Goal: Information Seeking & Learning: Learn about a topic

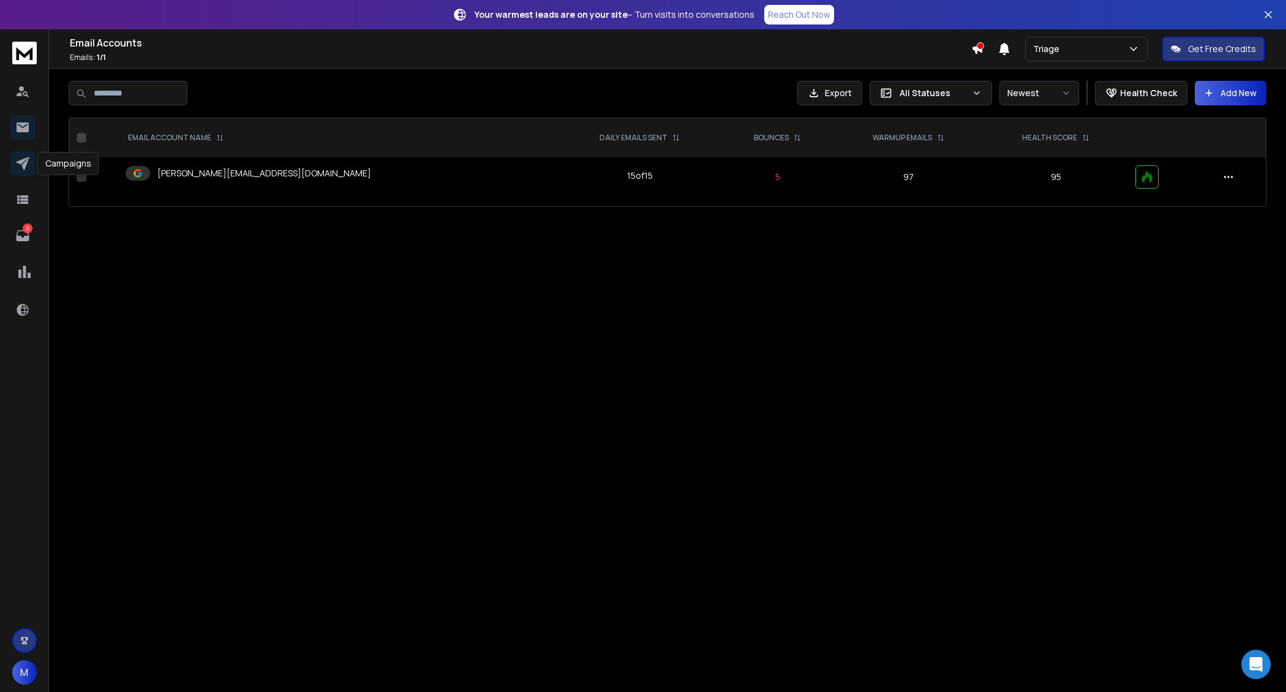
click at [34, 155] on link at bounding box center [22, 163] width 24 height 24
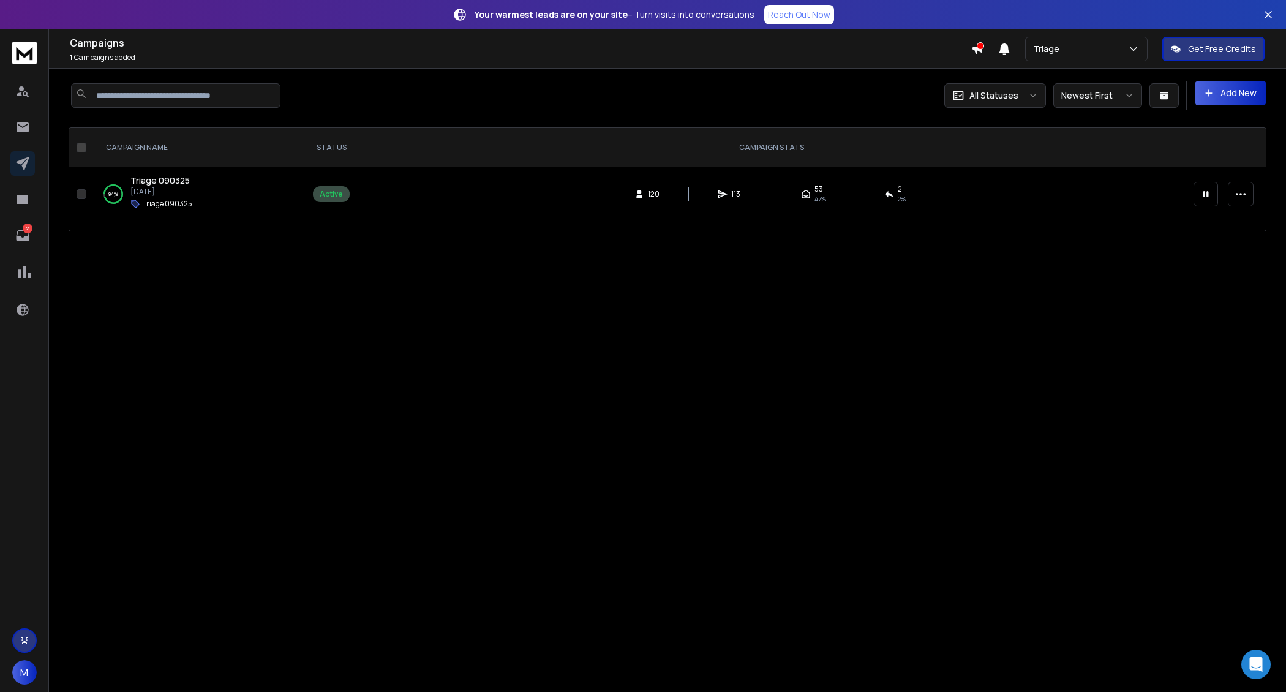
click at [167, 203] on p "Triage 090325" at bounding box center [168, 204] width 50 height 10
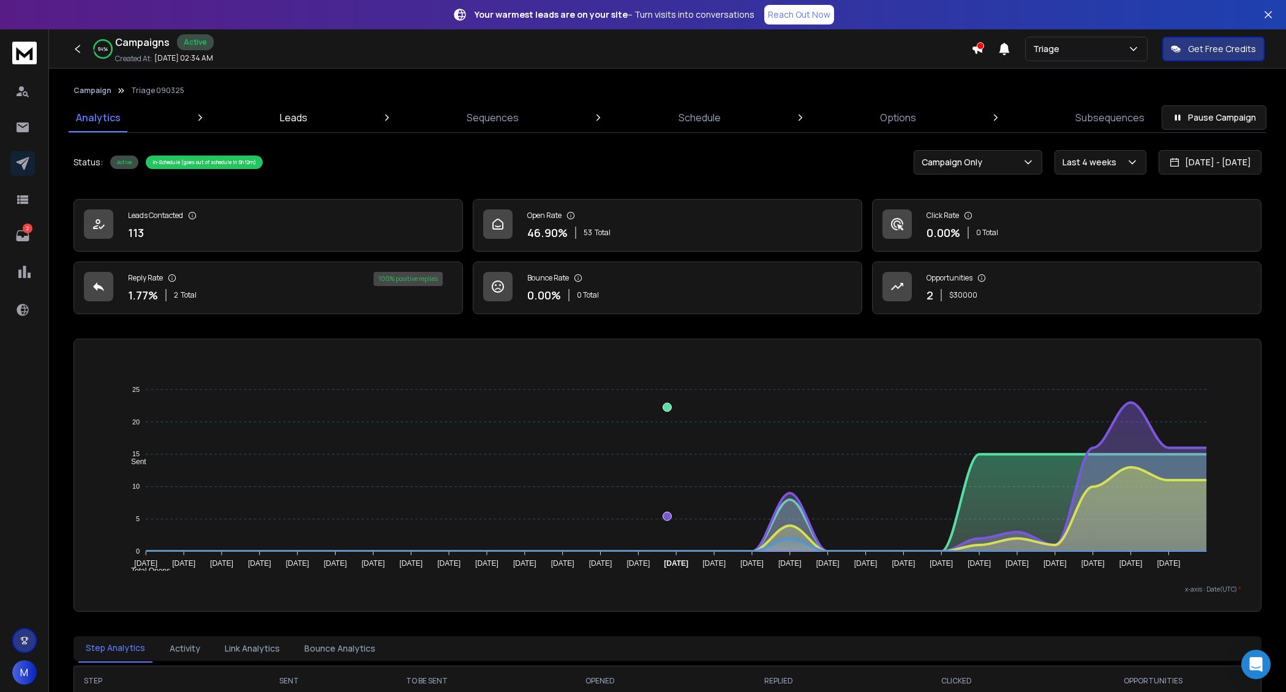
click at [273, 120] on link "Leads" at bounding box center [293, 117] width 42 height 29
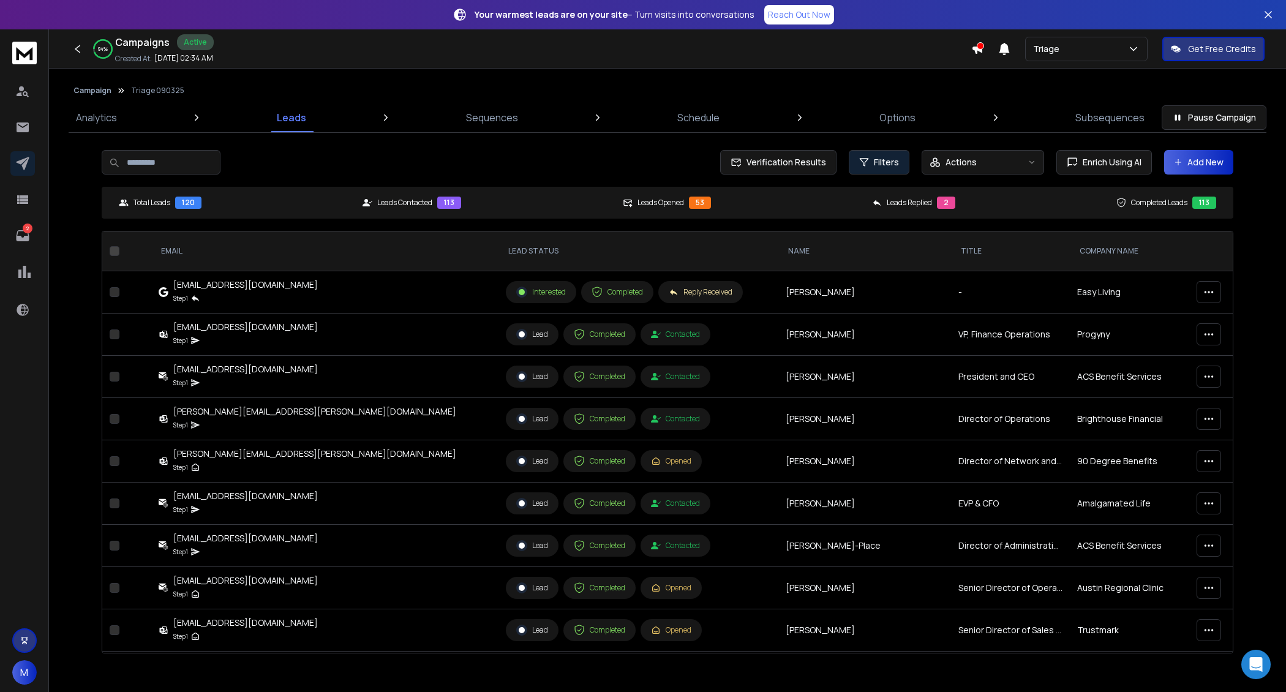
click at [878, 165] on span "Filters" at bounding box center [886, 162] width 25 height 12
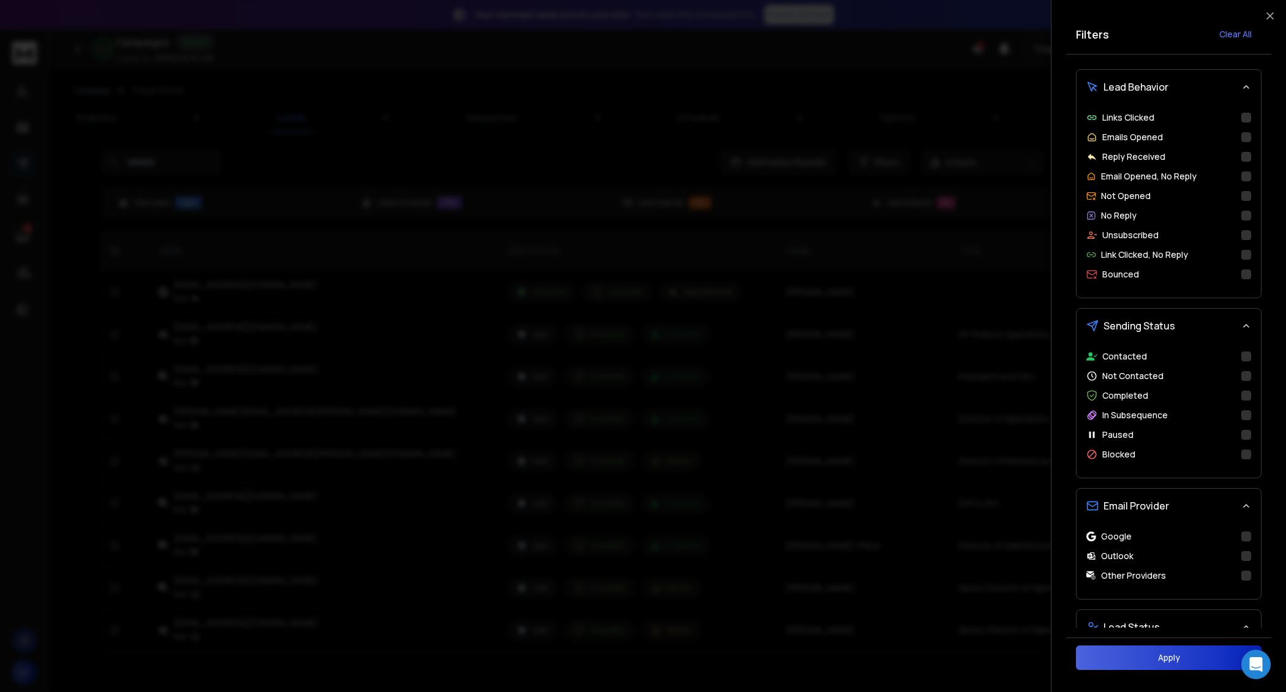
click at [762, 190] on div at bounding box center [643, 346] width 1286 height 692
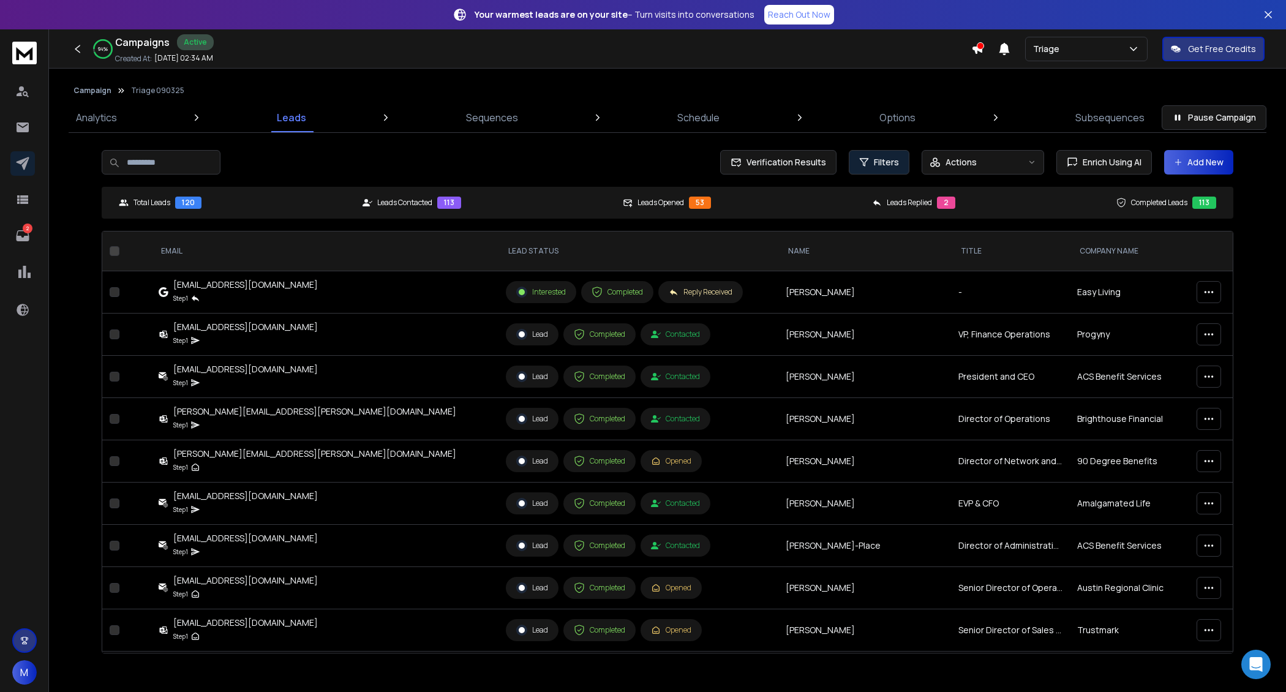
click at [890, 162] on span "Filters" at bounding box center [886, 162] width 25 height 12
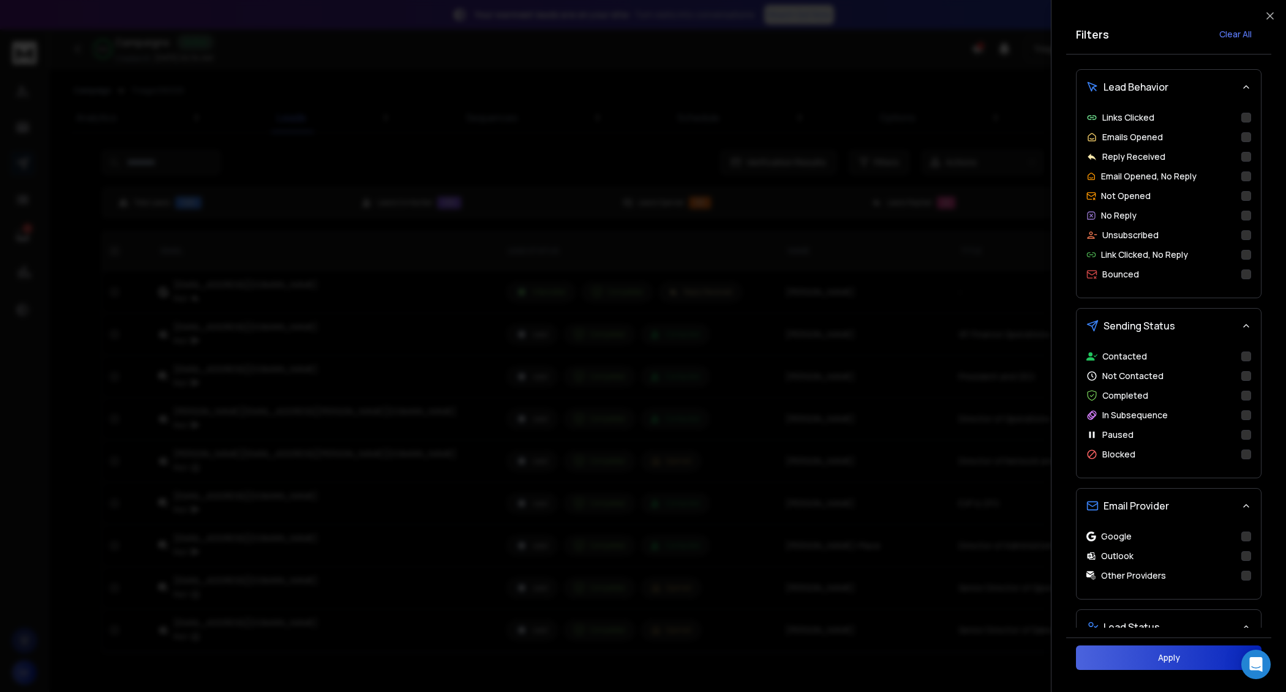
click at [485, 181] on div at bounding box center [643, 346] width 1286 height 692
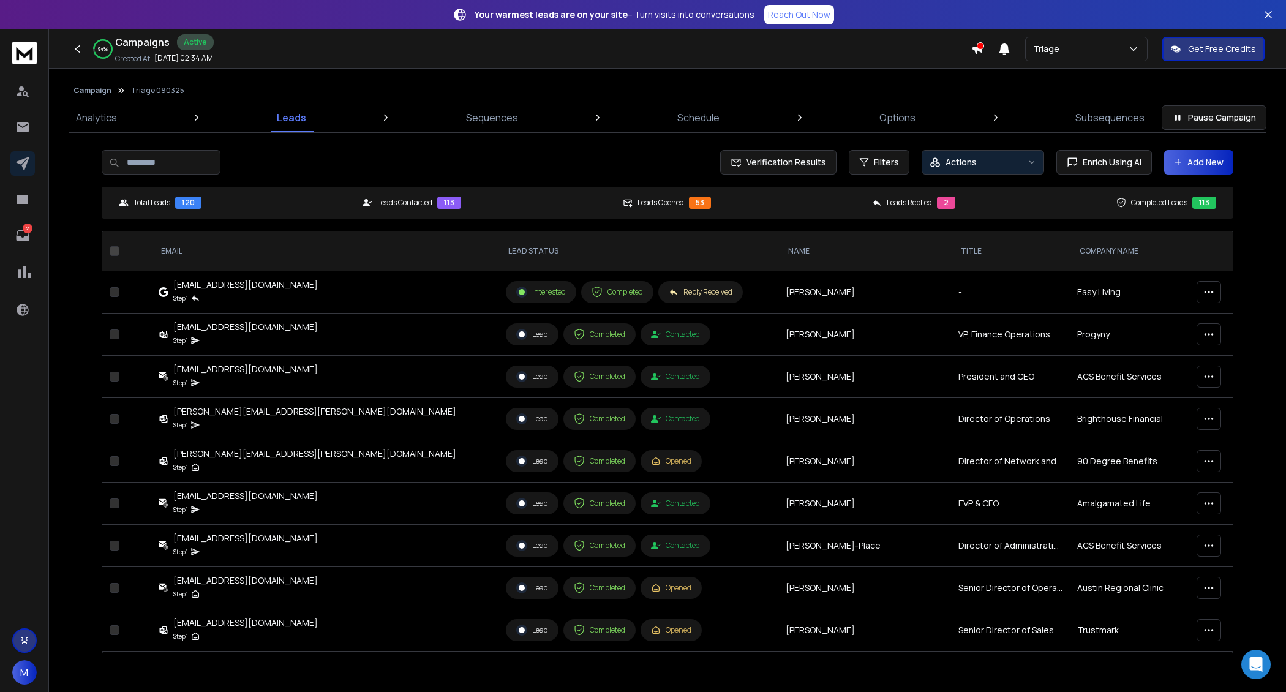
click at [957, 157] on p "Actions" at bounding box center [960, 162] width 31 height 12
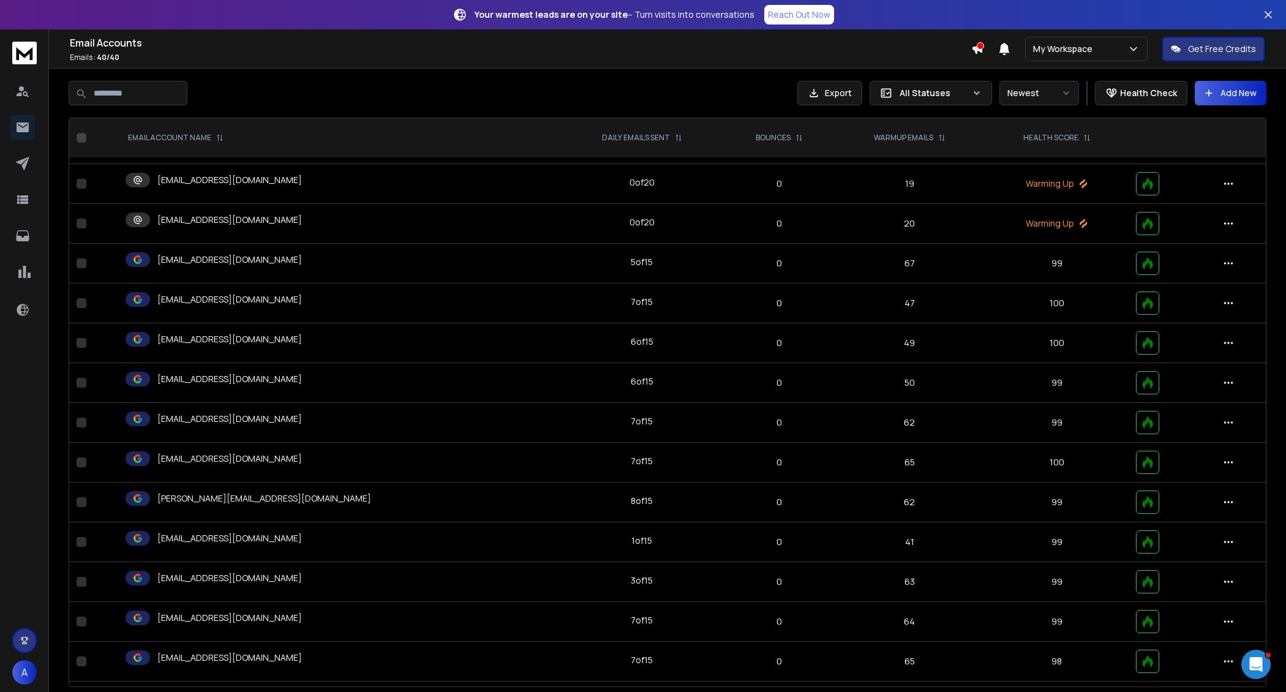
scroll to position [904, 0]
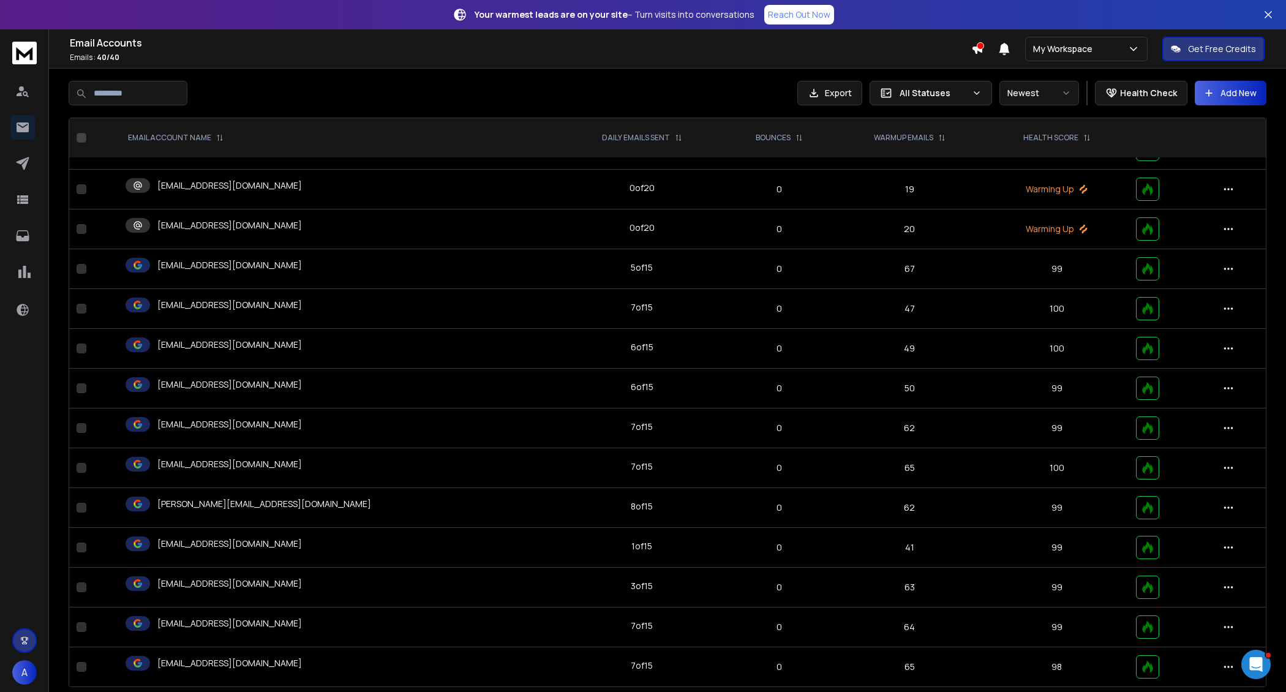
click at [260, 264] on div "[EMAIL_ADDRESS][DOMAIN_NAME]" at bounding box center [339, 265] width 427 height 15
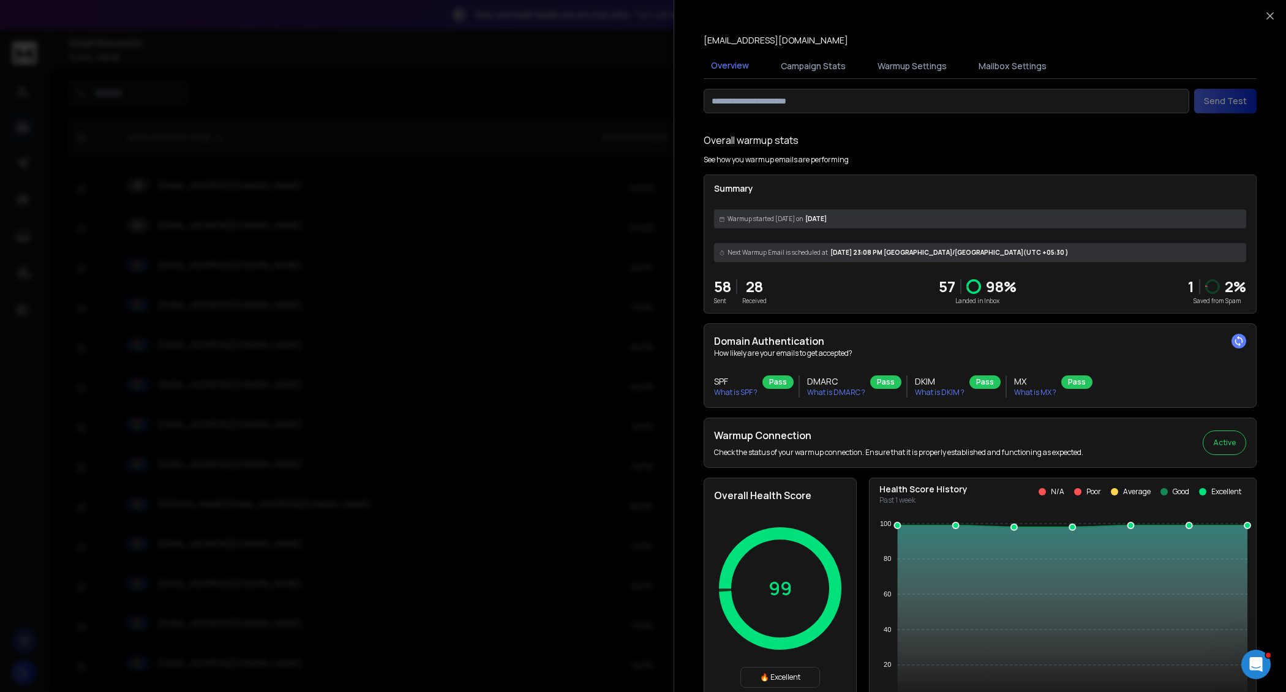
click at [816, 61] on button "Campaign Stats" at bounding box center [813, 66] width 80 height 27
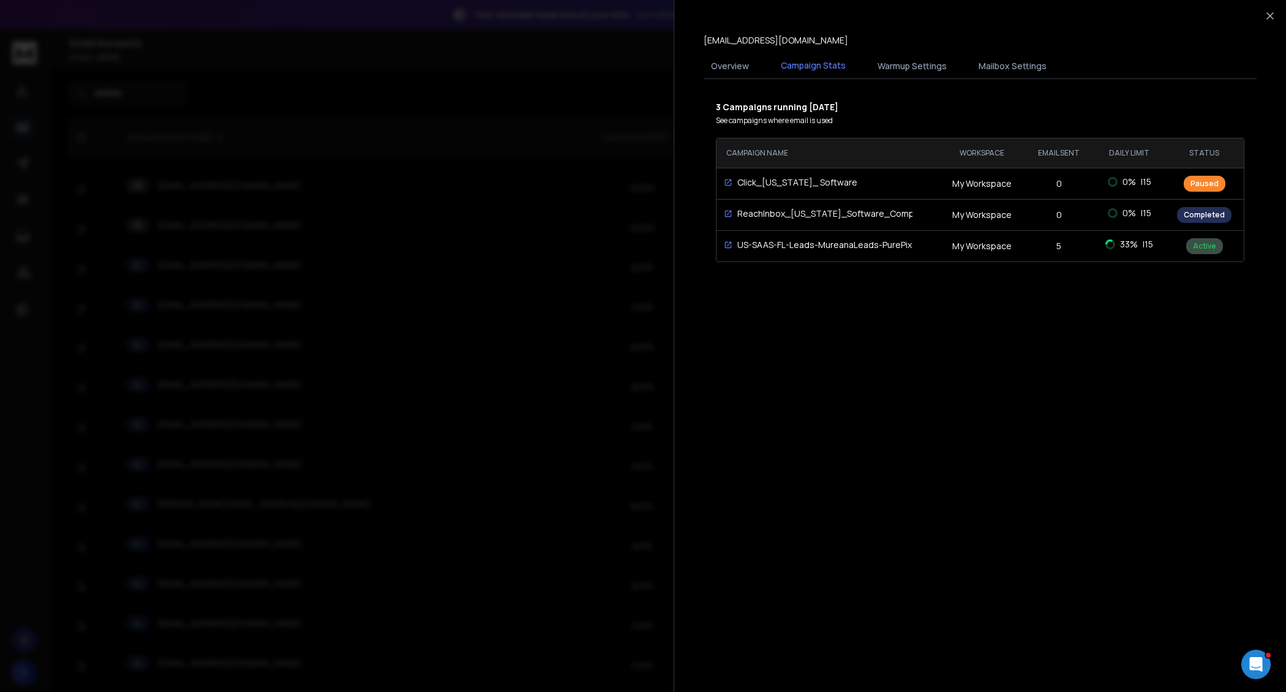
click at [432, 261] on div at bounding box center [643, 346] width 1286 height 692
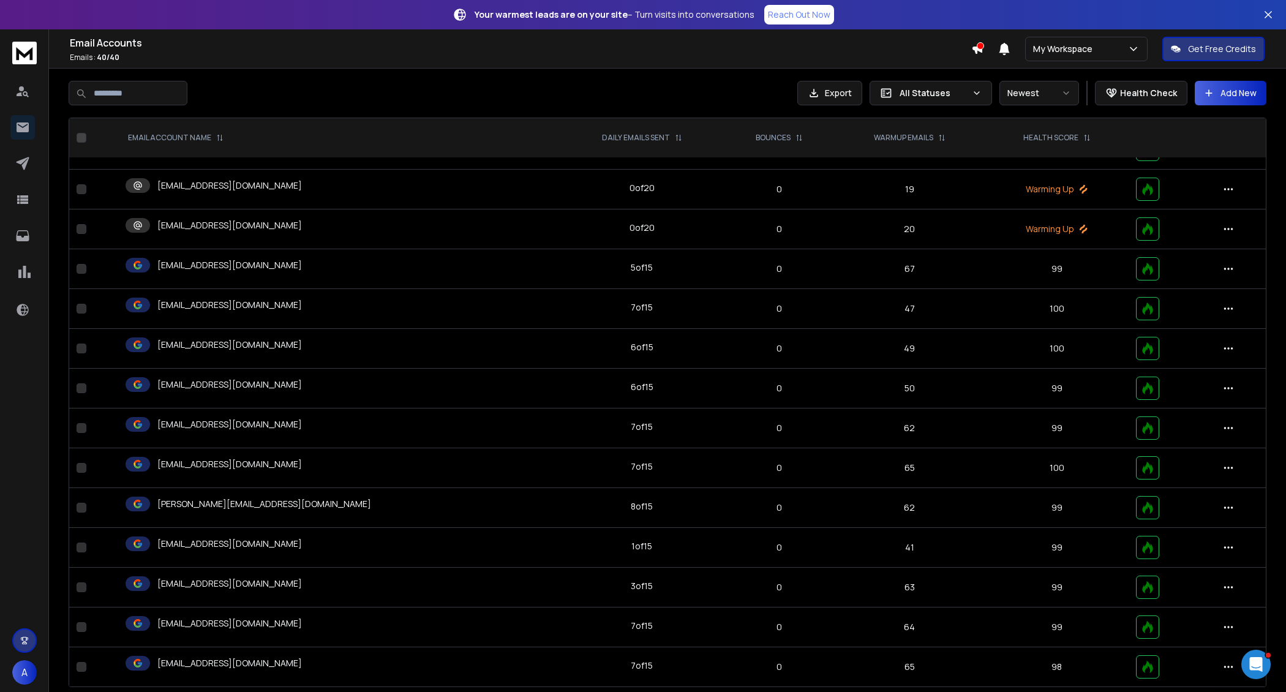
click at [386, 448] on td "[EMAIL_ADDRESS][DOMAIN_NAME]" at bounding box center [338, 468] width 441 height 40
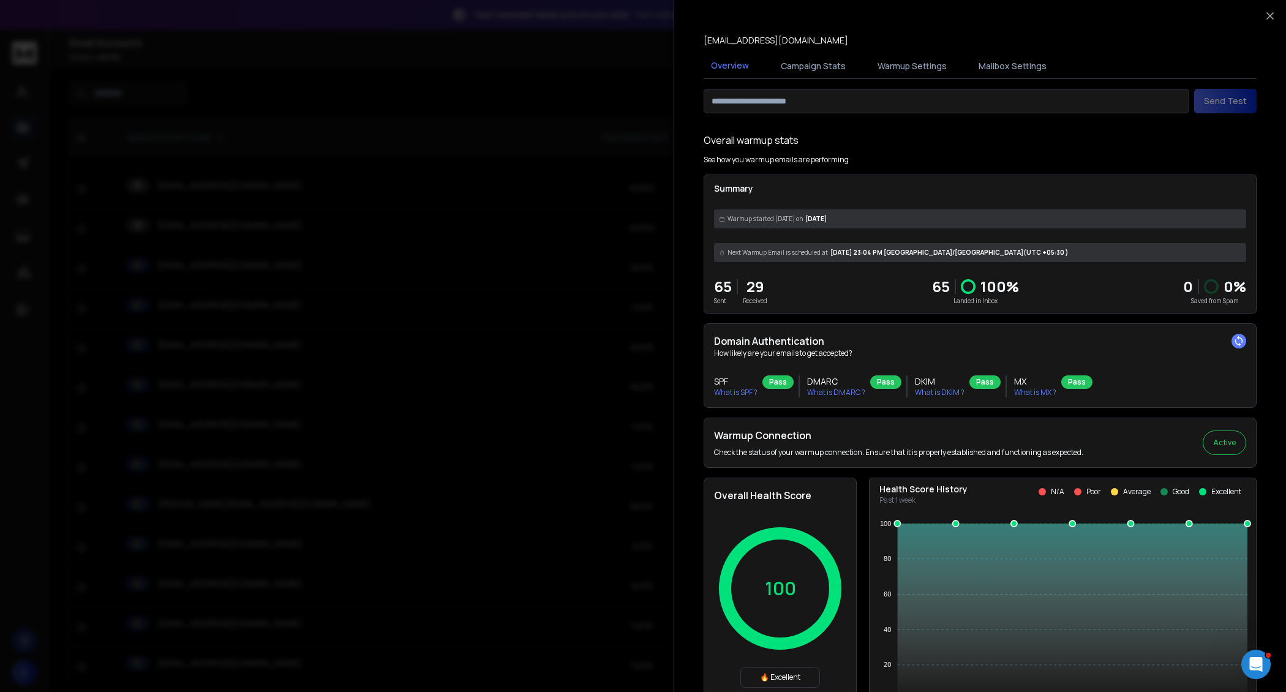
click at [823, 69] on button "Campaign Stats" at bounding box center [813, 66] width 80 height 27
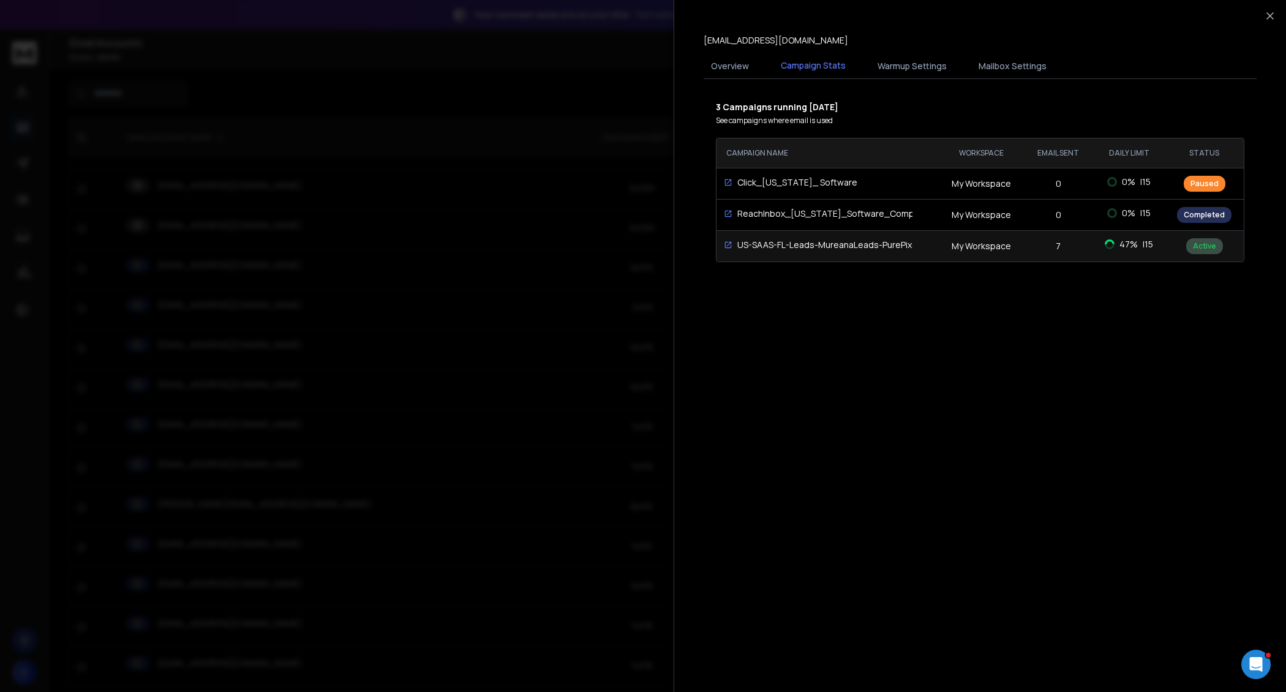
click at [729, 244] on icon at bounding box center [728, 245] width 9 height 9
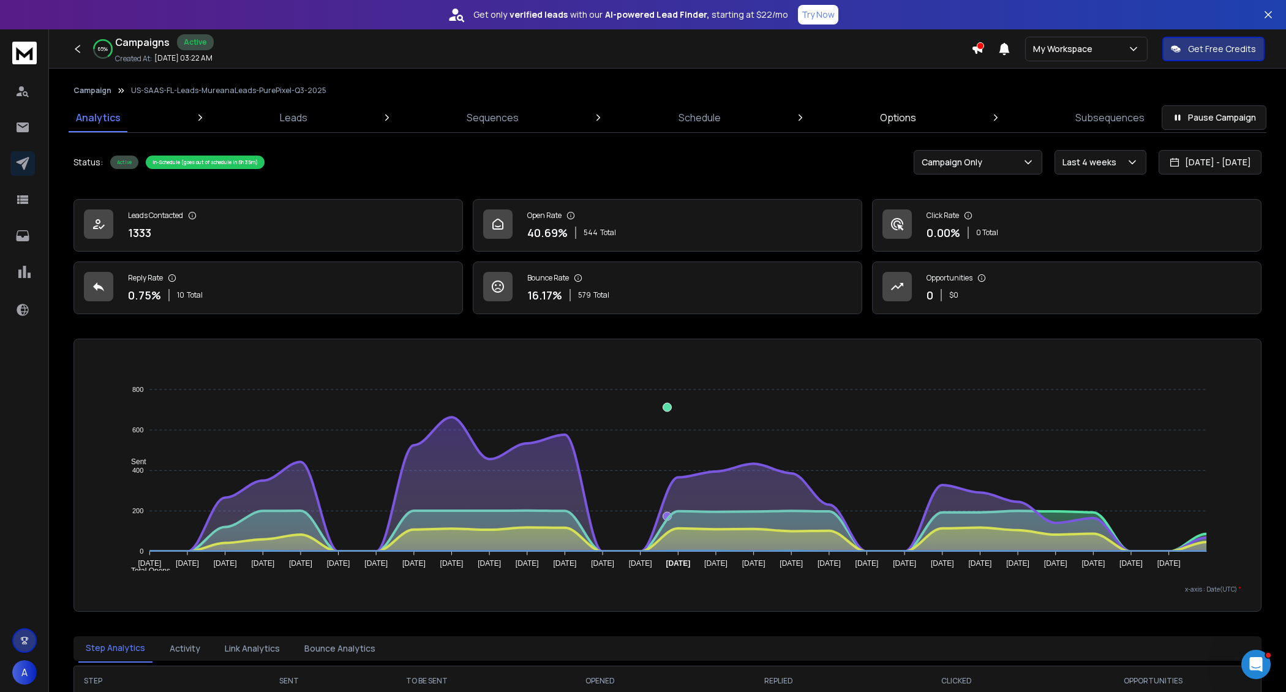
click at [901, 116] on p "Options" at bounding box center [898, 117] width 36 height 15
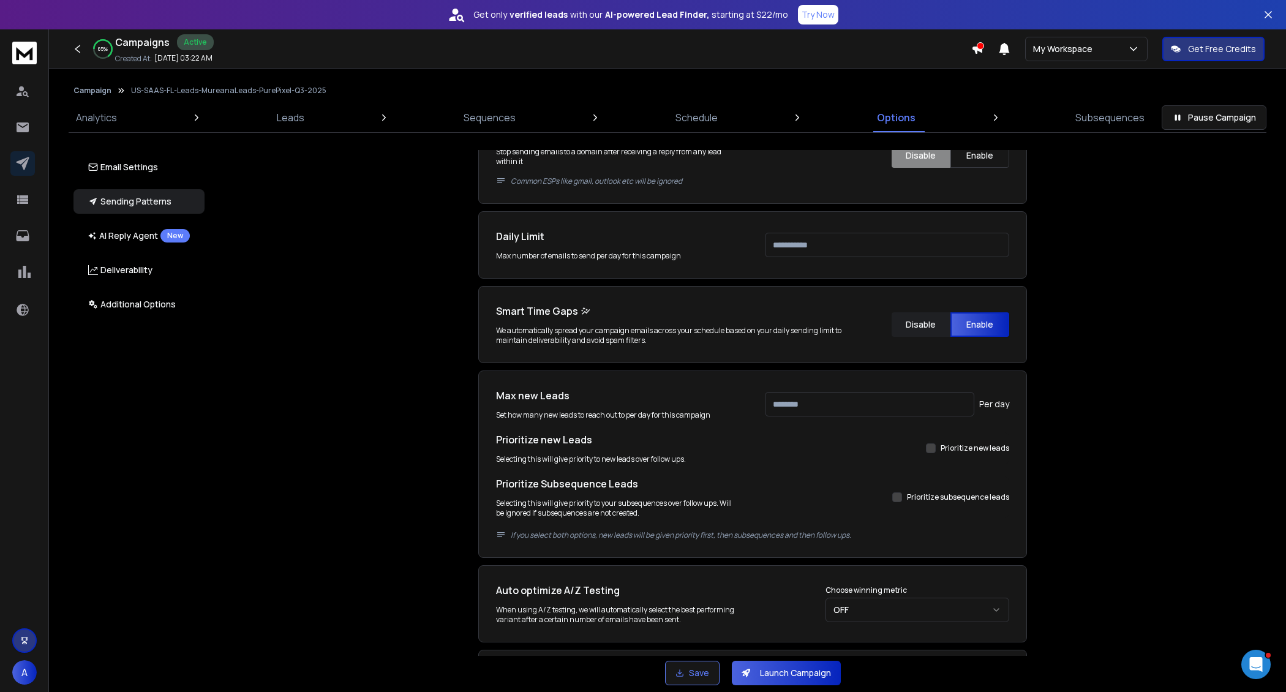
scroll to position [536, 0]
